Goal: Check status

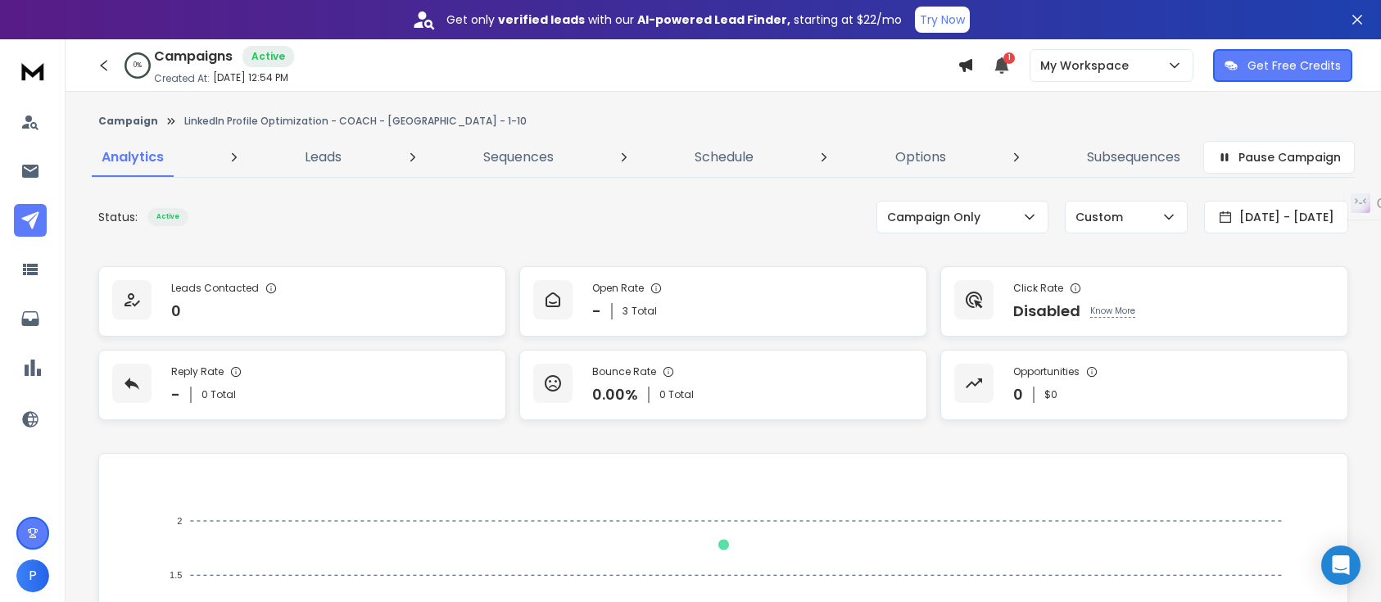
click at [1207, 220] on button "11 Aug 2025 - 11 Aug 2025" at bounding box center [1276, 217] width 144 height 33
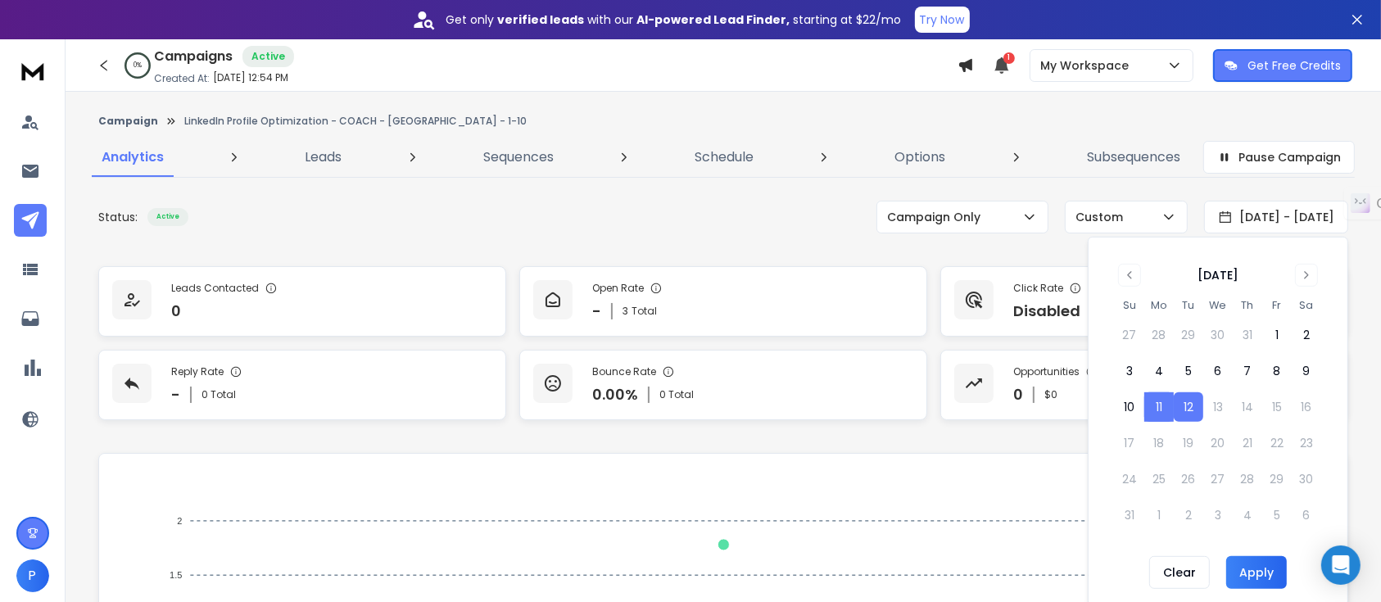
click at [1268, 584] on button "Apply" at bounding box center [1257, 572] width 61 height 33
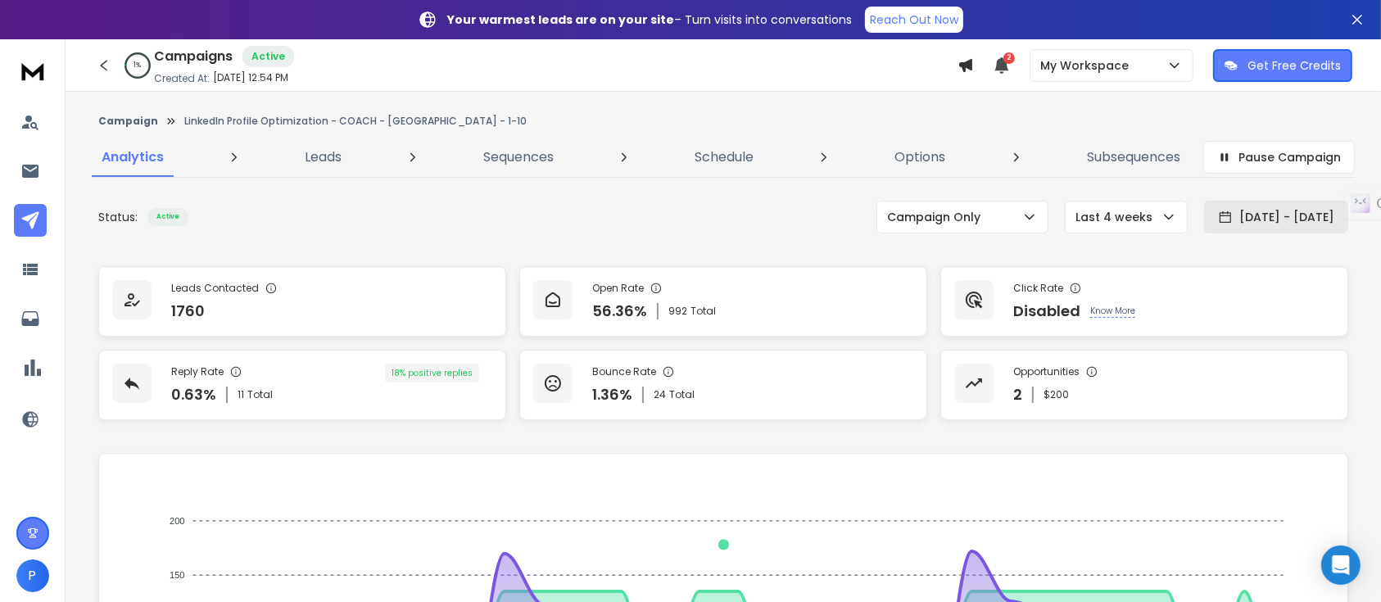
click at [1304, 220] on button "[DATE] - [DATE]" at bounding box center [1276, 217] width 144 height 33
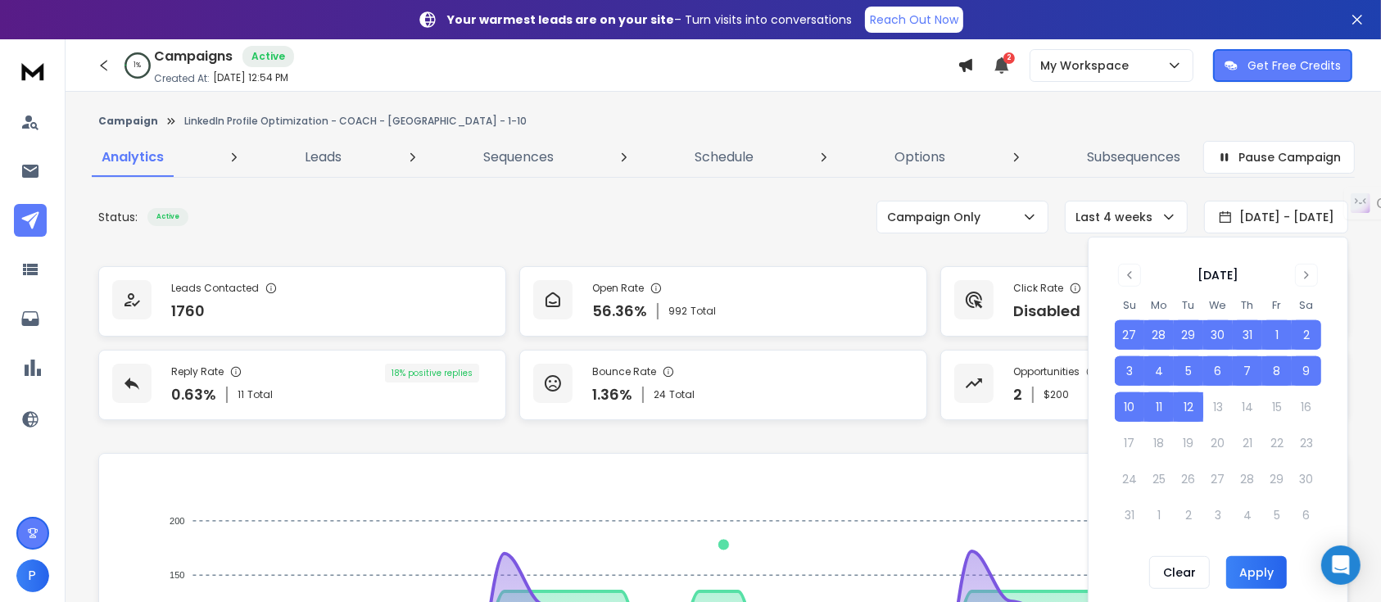
click at [1160, 410] on button "11" at bounding box center [1159, 406] width 29 height 29
click at [1183, 410] on button "12" at bounding box center [1188, 406] width 29 height 29
click at [1187, 410] on button "12" at bounding box center [1188, 406] width 29 height 29
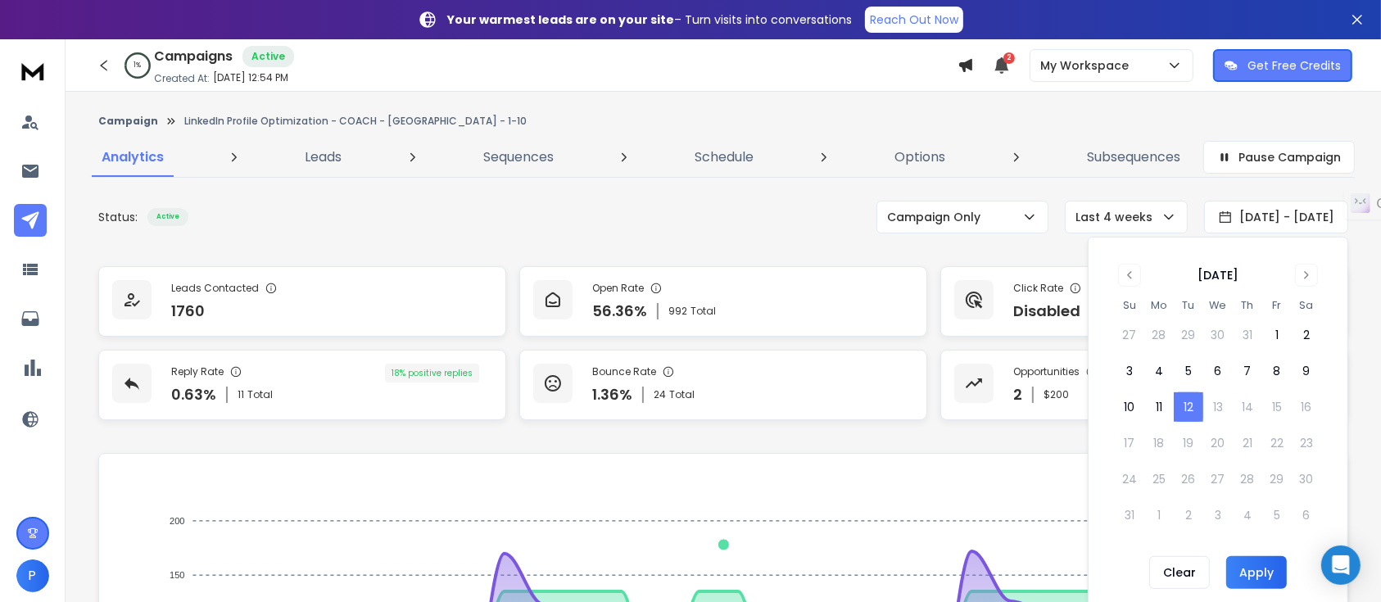
click at [1188, 410] on button "12" at bounding box center [1188, 406] width 29 height 29
click at [1163, 407] on button "11" at bounding box center [1159, 406] width 29 height 29
click at [1254, 585] on button "Apply" at bounding box center [1257, 572] width 61 height 33
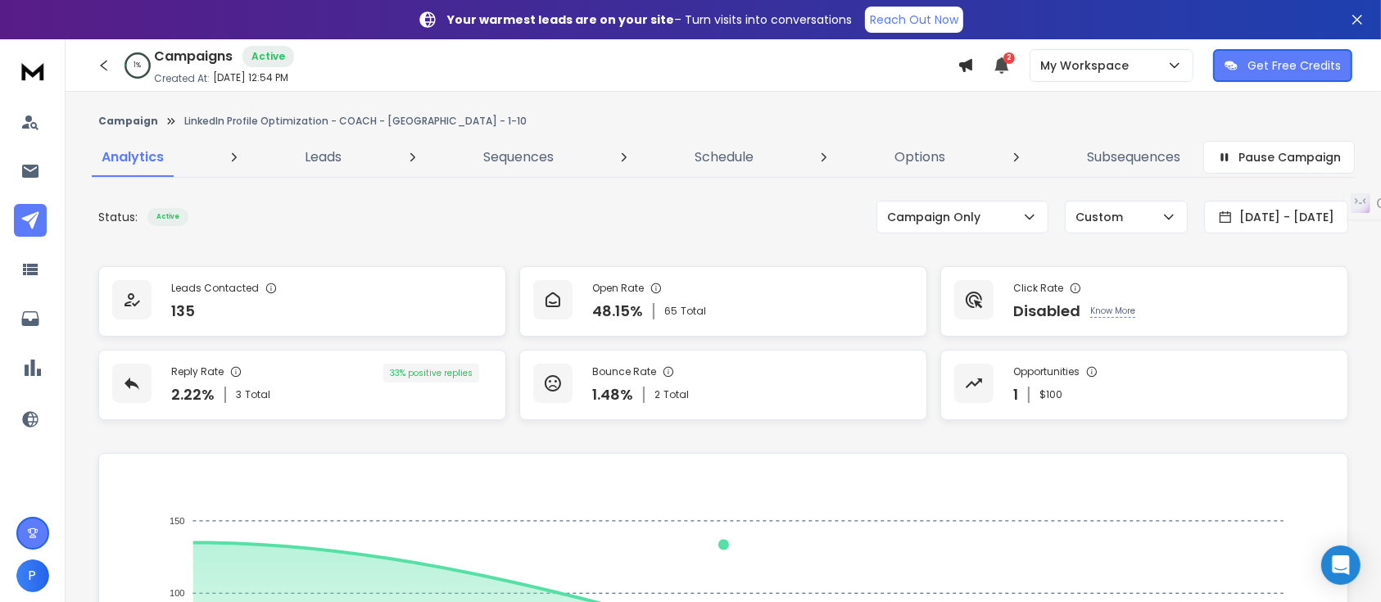
click at [225, 394] on div "2.22 % 3 Total" at bounding box center [220, 394] width 99 height 23
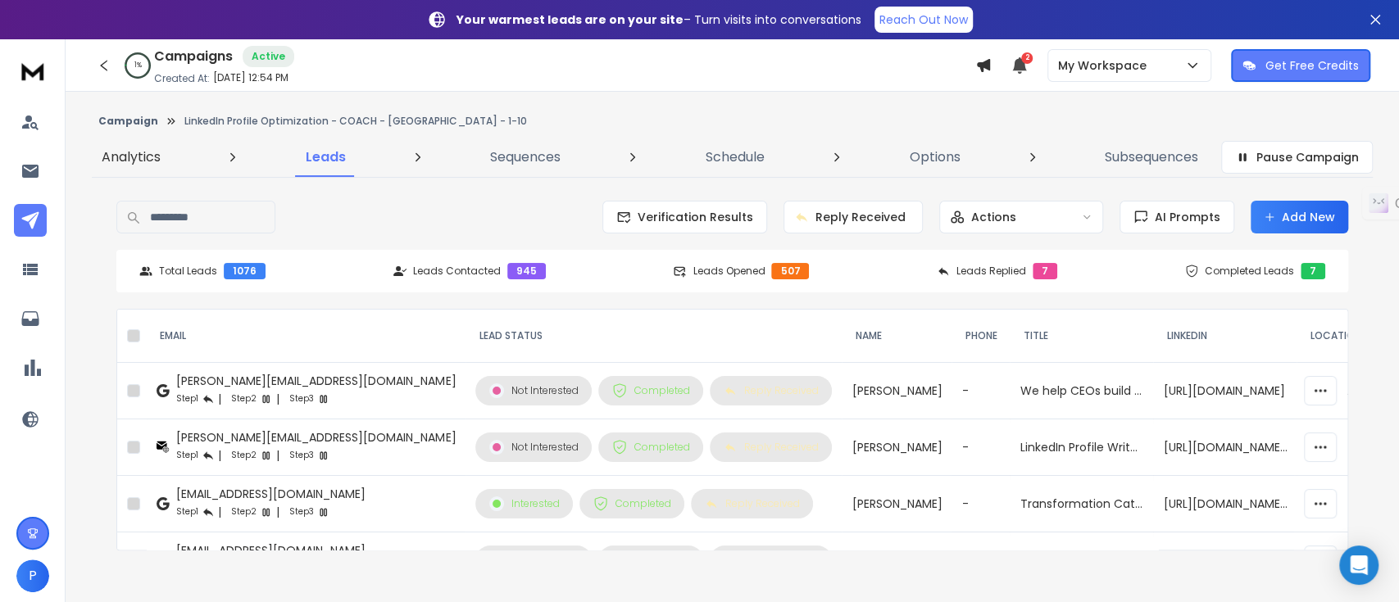
click at [148, 163] on p "Analytics" at bounding box center [131, 157] width 59 height 20
